Goal: Communication & Community: Answer question/provide support

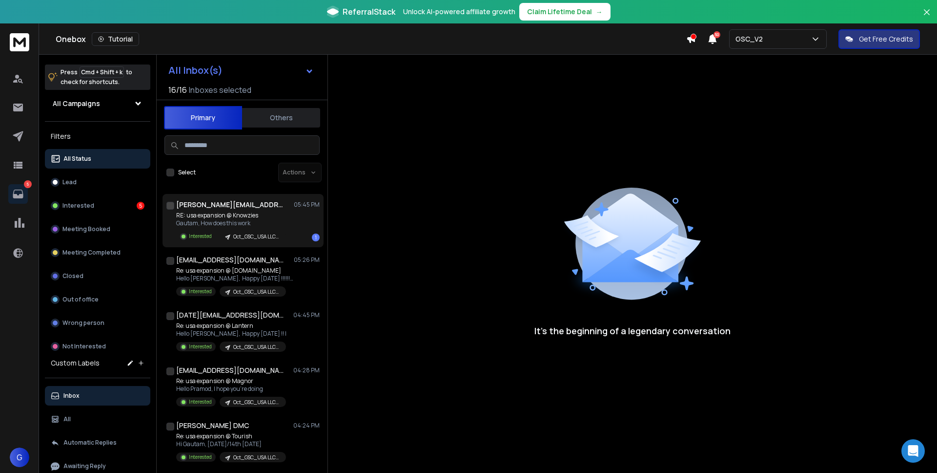
click at [258, 203] on div "[PERSON_NAME][EMAIL_ADDRESS][DOMAIN_NAME] 05:45 PM" at bounding box center [248, 205] width 144 height 10
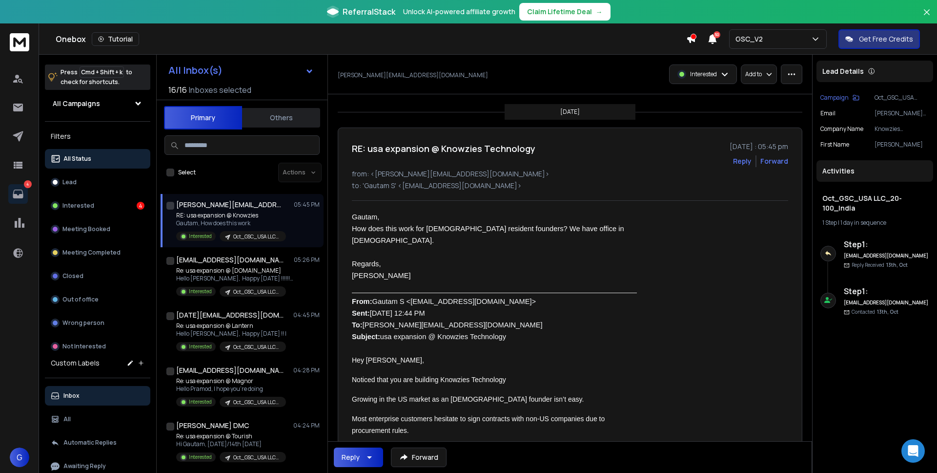
click at [740, 163] on button "Reply" at bounding box center [742, 161] width 19 height 10
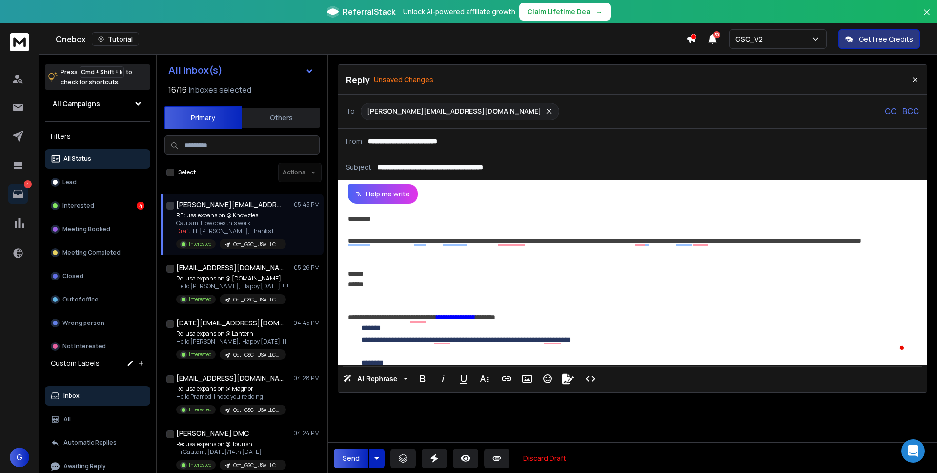
click at [563, 115] on input at bounding box center [597, 112] width 68 height 18
click at [890, 108] on p "CC" at bounding box center [891, 111] width 12 height 12
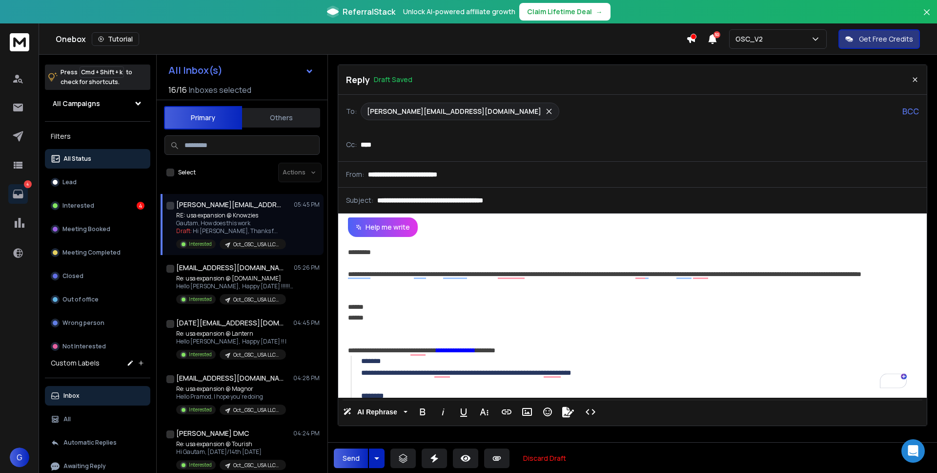
type input "**********"
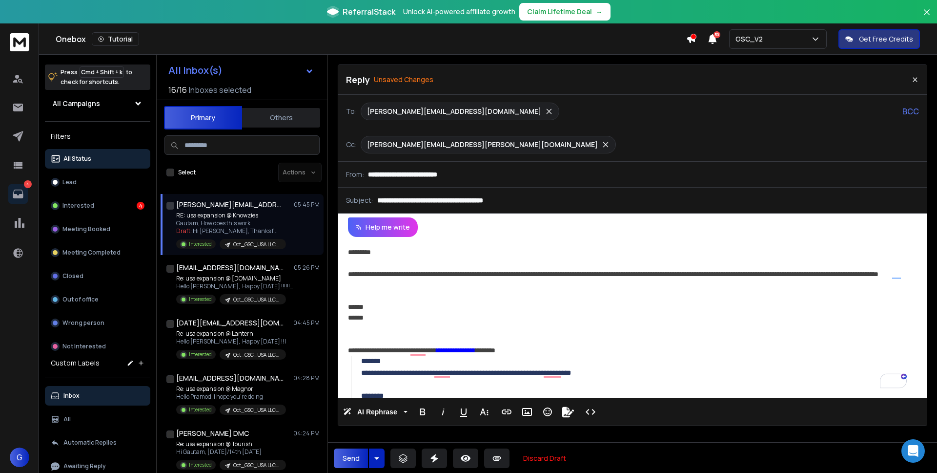
click at [772, 273] on div "**********" at bounding box center [632, 317] width 589 height 161
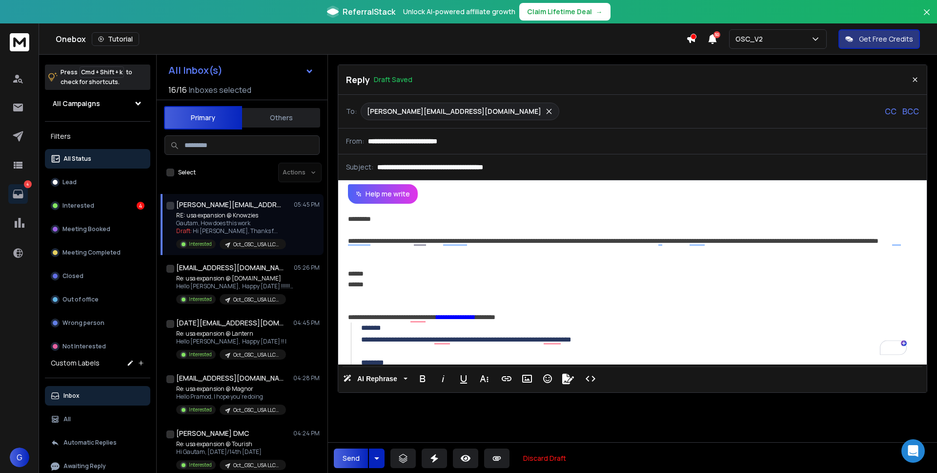
click at [769, 238] on div "**********" at bounding box center [627, 246] width 559 height 22
click at [346, 455] on button "Send" at bounding box center [351, 458] width 34 height 20
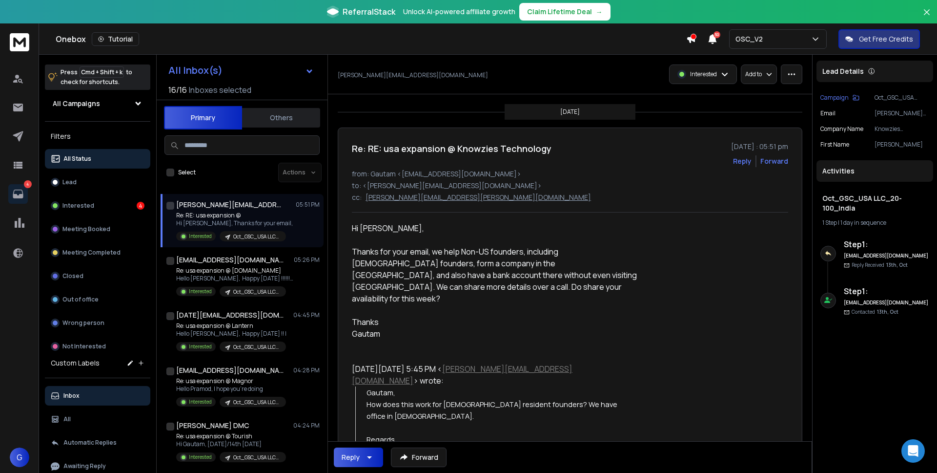
click at [390, 186] on p "to: <[PERSON_NAME][EMAIL_ADDRESS][DOMAIN_NAME]>" at bounding box center [570, 186] width 436 height 10
copy p "cxcherry"
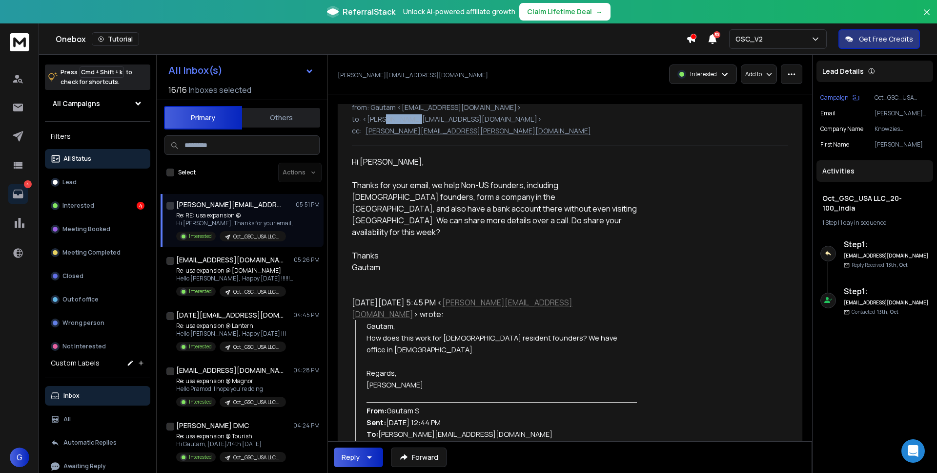
scroll to position [70, 0]
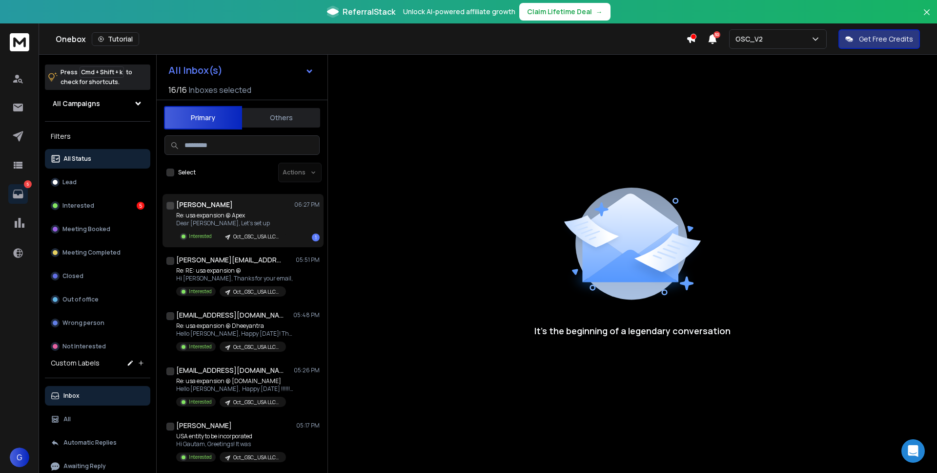
click at [244, 210] on div "Sumit Thomas 06:27 PM Re: usa expansion @ Apex Dear Gautam, Let's set up Intere…" at bounding box center [248, 221] width 144 height 42
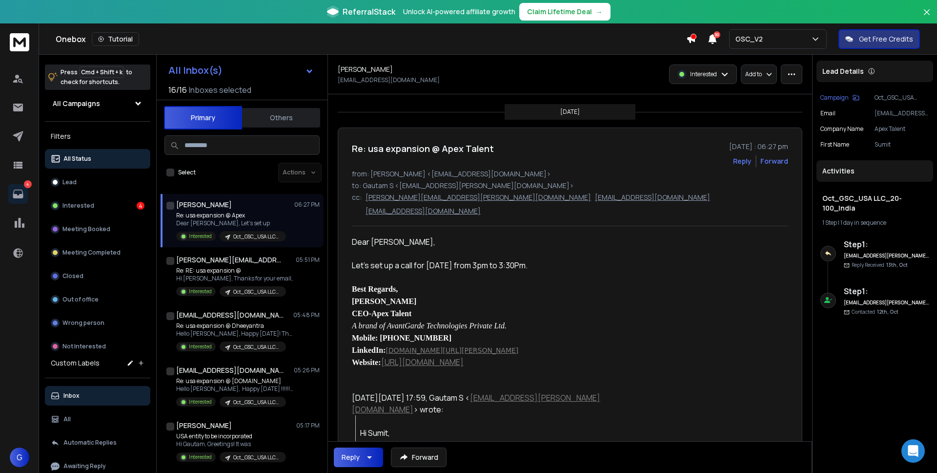
click at [745, 160] on button "Reply" at bounding box center [742, 161] width 19 height 10
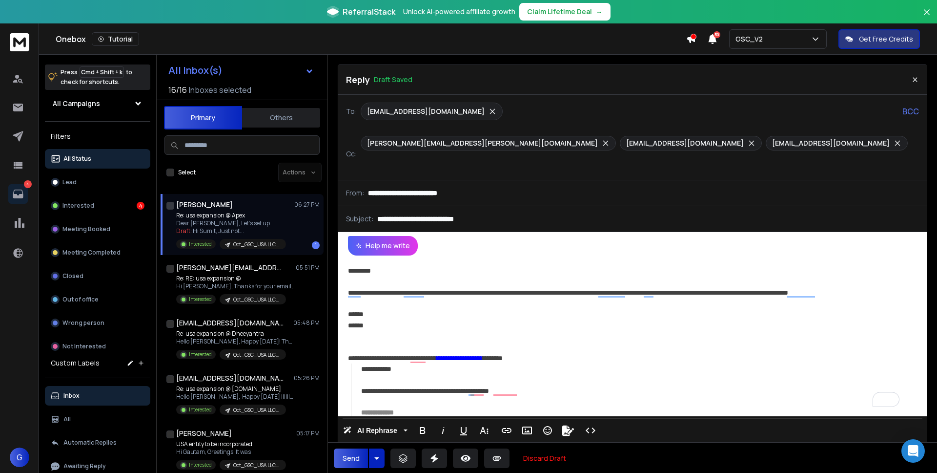
drag, startPoint x: 367, startPoint y: 112, endPoint x: 440, endPoint y: 112, distance: 73.2
click at [440, 112] on div "sumit@apextalent.in" at bounding box center [432, 112] width 142 height 18
copy p
click at [349, 455] on button "Send" at bounding box center [351, 458] width 34 height 20
